Goal: Find contact information: Find contact information

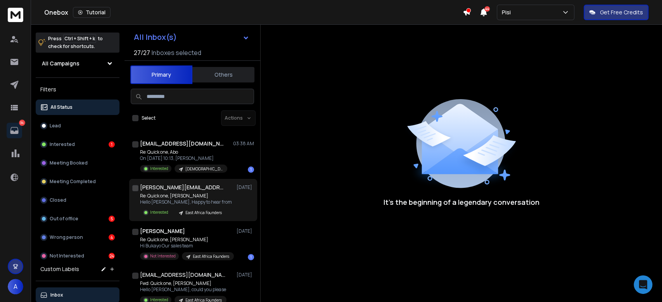
click at [175, 197] on p "Re: Quick one, [PERSON_NAME]" at bounding box center [186, 196] width 92 height 6
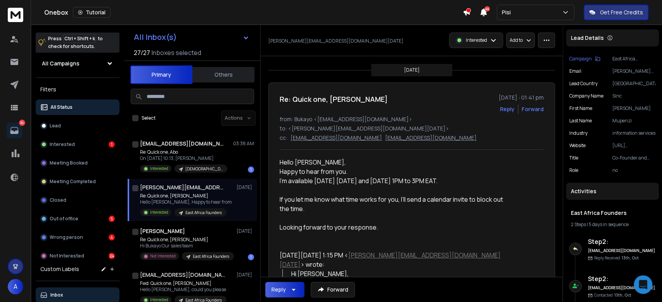
click at [496, 107] on button "Reply" at bounding box center [507, 109] width 15 height 8
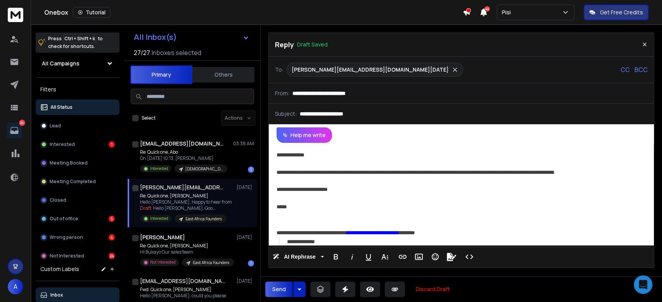
click at [300, 199] on div "**********" at bounding box center [455, 189] width 359 height 43
click at [466, 70] on input at bounding box center [493, 70] width 54 height 14
click at [496, 71] on p "CC" at bounding box center [624, 69] width 9 height 9
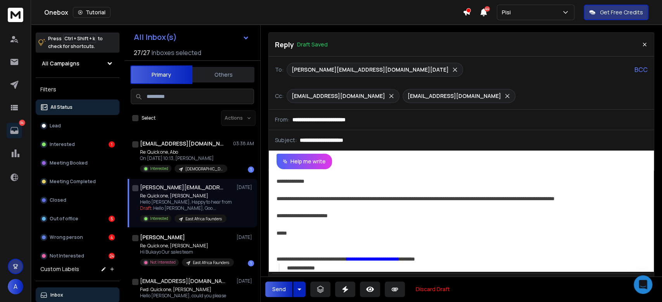
click at [282, 226] on button "Send" at bounding box center [278, 290] width 27 height 16
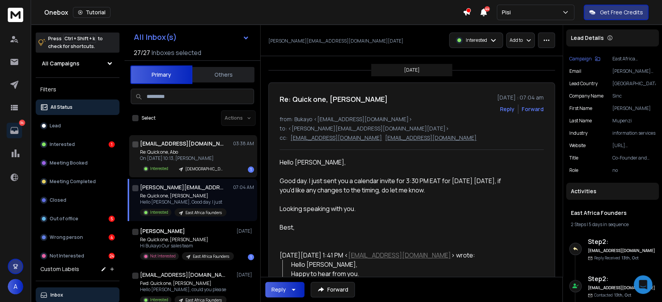
click at [185, 150] on p "Re: Quick one, Abo" at bounding box center [183, 152] width 87 height 6
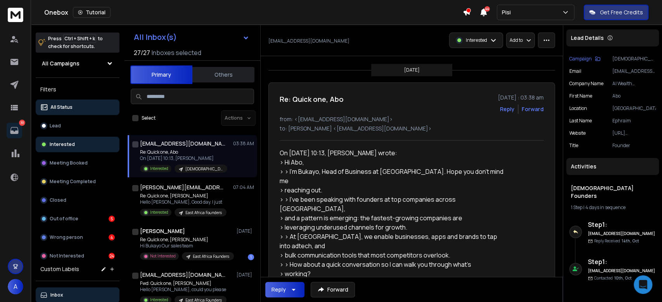
click at [79, 141] on button "Interested" at bounding box center [78, 145] width 84 height 16
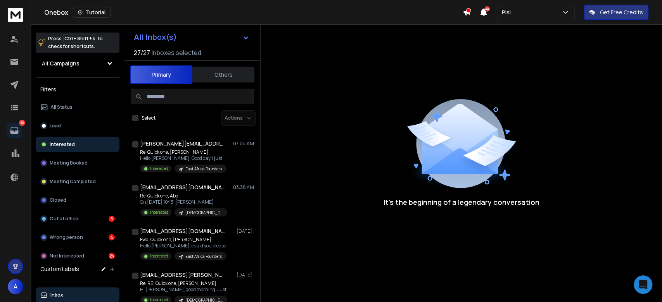
click at [282, 116] on div "It’s the beginning of a legendary conversation" at bounding box center [461, 153] width 401 height 257
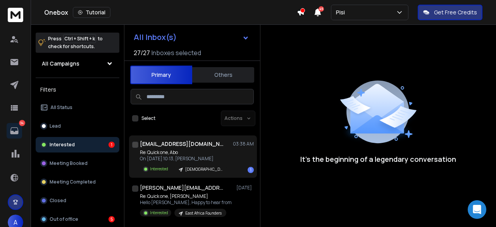
click at [219, 164] on div "Re: Quick one, Abo On 2025-10-10 10:13, Bukayo Ewuoso Interested Nigerian Found…" at bounding box center [183, 161] width 87 height 24
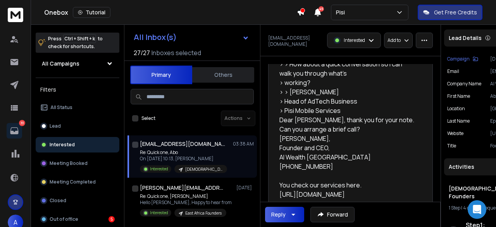
scroll to position [239, 0]
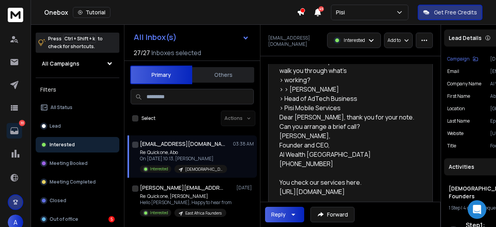
click at [315, 176] on div "On 2025-10-10 10:13, Bukayo Ewuoso wrote: > Hi Abo, > > I’m Bukayo, Head of Bus…" at bounding box center [351, 64] width 142 height 295
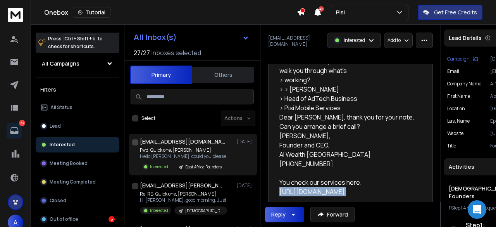
scroll to position [91, 0]
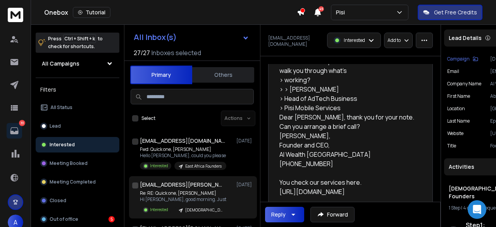
click at [171, 187] on h1 "[EMAIL_ADDRESS][PERSON_NAME][DOMAIN_NAME]" at bounding box center [182, 185] width 85 height 8
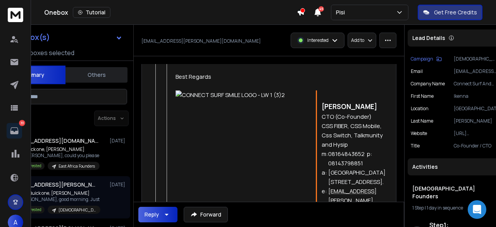
scroll to position [0, 127]
click at [331, 152] on span "08164843652 p: 08143798851" at bounding box center [350, 158] width 45 height 17
copy span "08164843652 p: 08143798851"
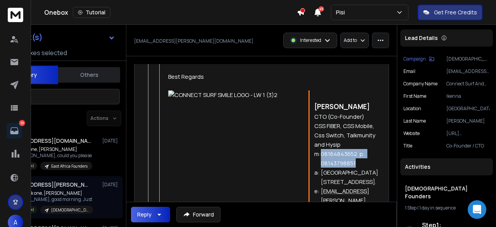
scroll to position [0, 142]
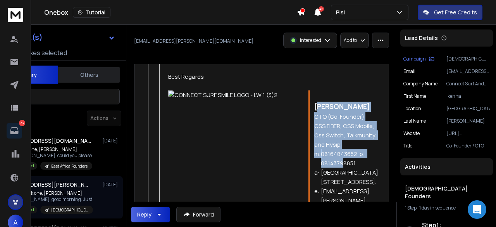
drag, startPoint x: 307, startPoint y: 115, endPoint x: 377, endPoint y: 150, distance: 78.2
copy tbody "KENNA NNORUKA OKAFOR CTO (Co-Founder) CSS FIBER, CSS Mobile, Css Switch, Talkmu…"
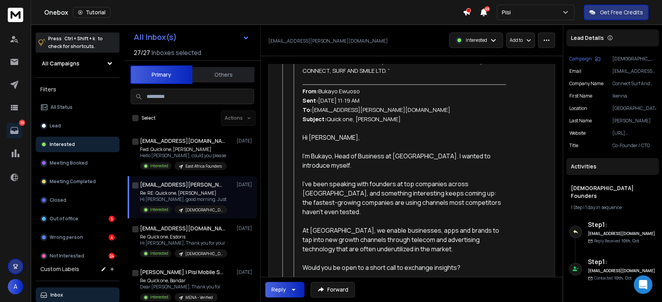
scroll to position [832, 0]
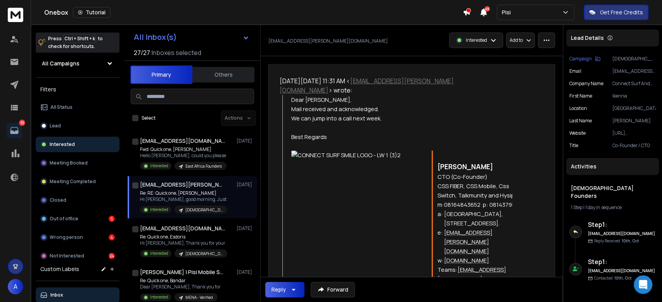
scroll to position [1291, 0]
click at [446, 202] on span "08164843652 p: 08143798851" at bounding box center [484, 206] width 80 height 8
copy span "08143798851"
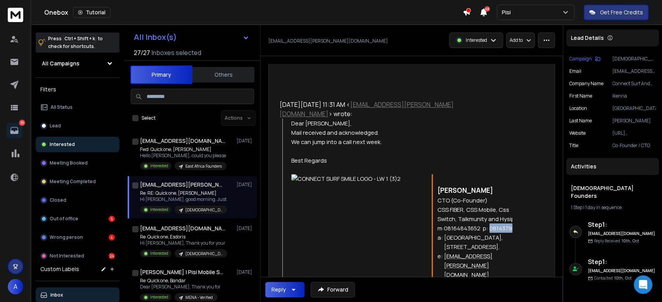
scroll to position [1269, 0]
click at [208, 108] on div "Select Actions" at bounding box center [192, 116] width 136 height 19
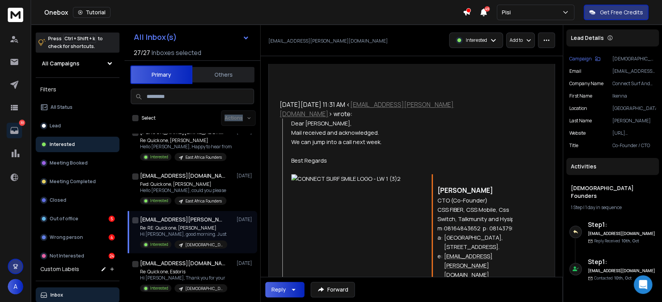
scroll to position [53, 0]
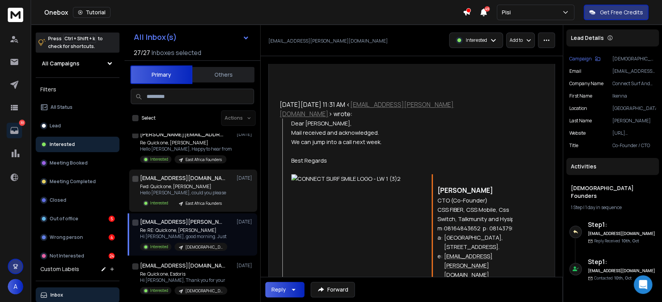
click at [204, 186] on p "Fwd: Quick one, [PERSON_NAME]" at bounding box center [183, 187] width 86 height 6
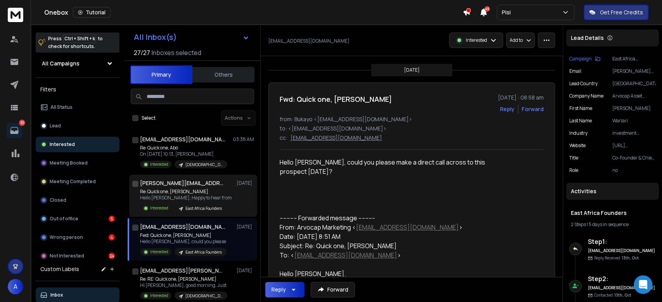
scroll to position [0, 0]
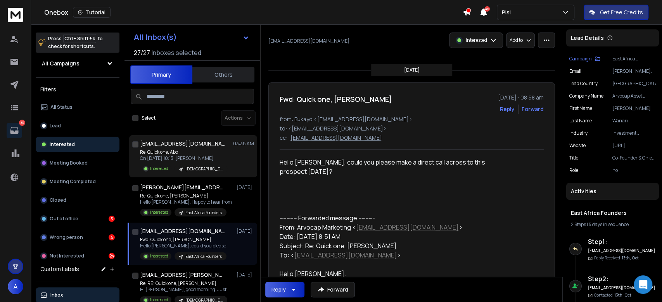
click at [186, 156] on p "On [DATE] 10:13, [PERSON_NAME]" at bounding box center [183, 158] width 87 height 6
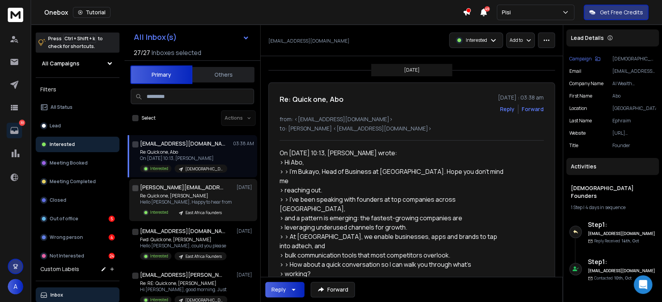
click at [201, 195] on p "Re: Quick one, [PERSON_NAME]" at bounding box center [186, 196] width 92 height 6
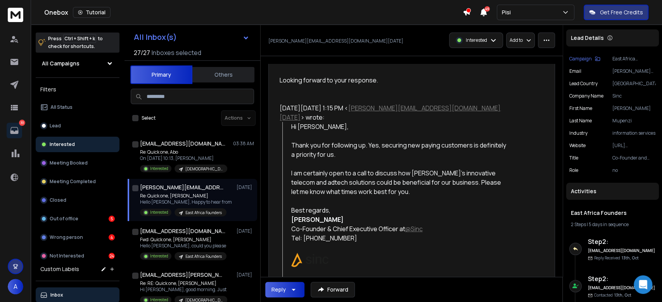
scroll to position [171, 0]
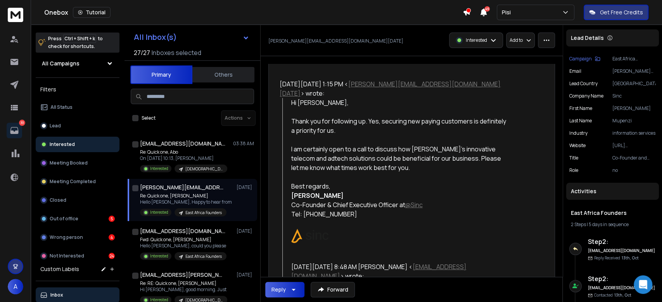
click at [327, 192] on strong "[PERSON_NAME]" at bounding box center [317, 196] width 52 height 9
copy strong "Mupenzi"
